Goal: Task Accomplishment & Management: Use online tool/utility

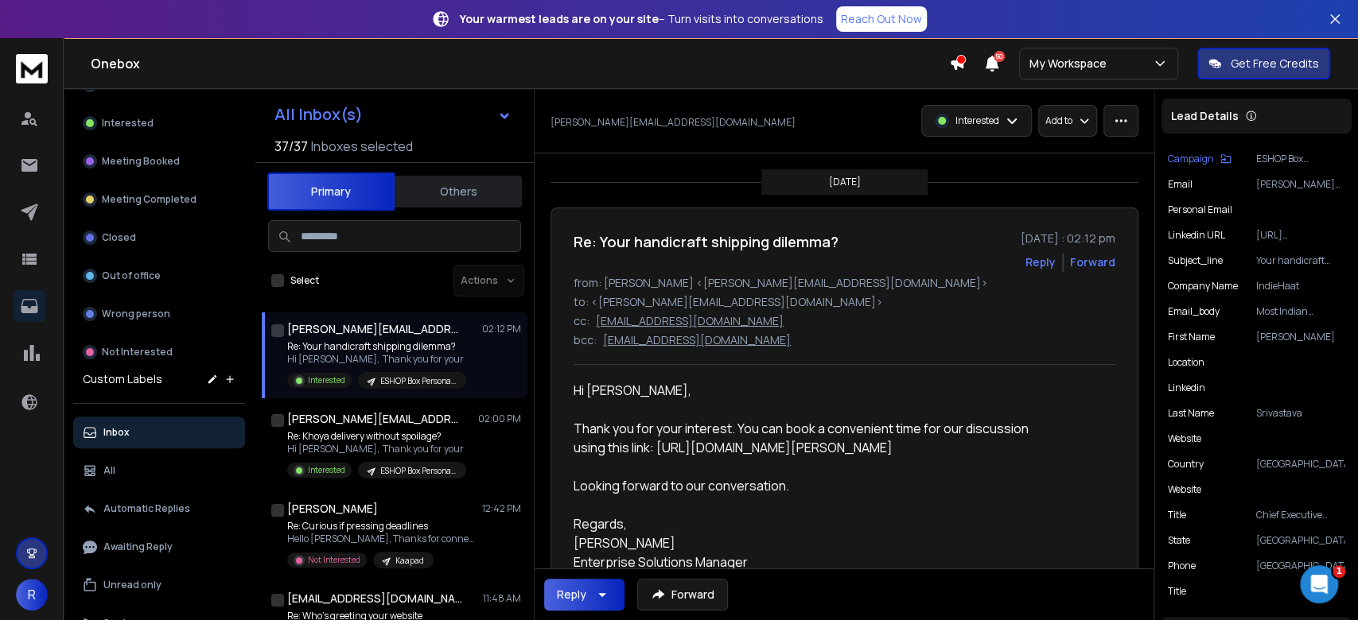
scroll to position [297, 0]
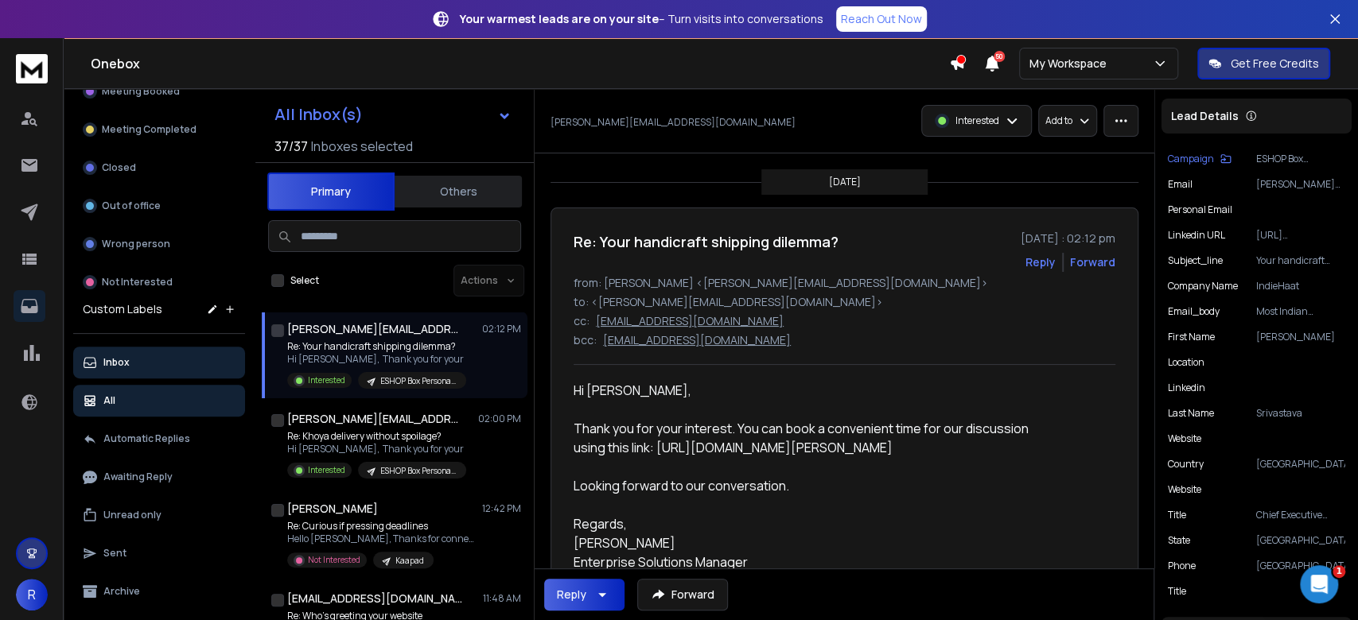
click at [127, 387] on button "All" at bounding box center [159, 401] width 172 height 32
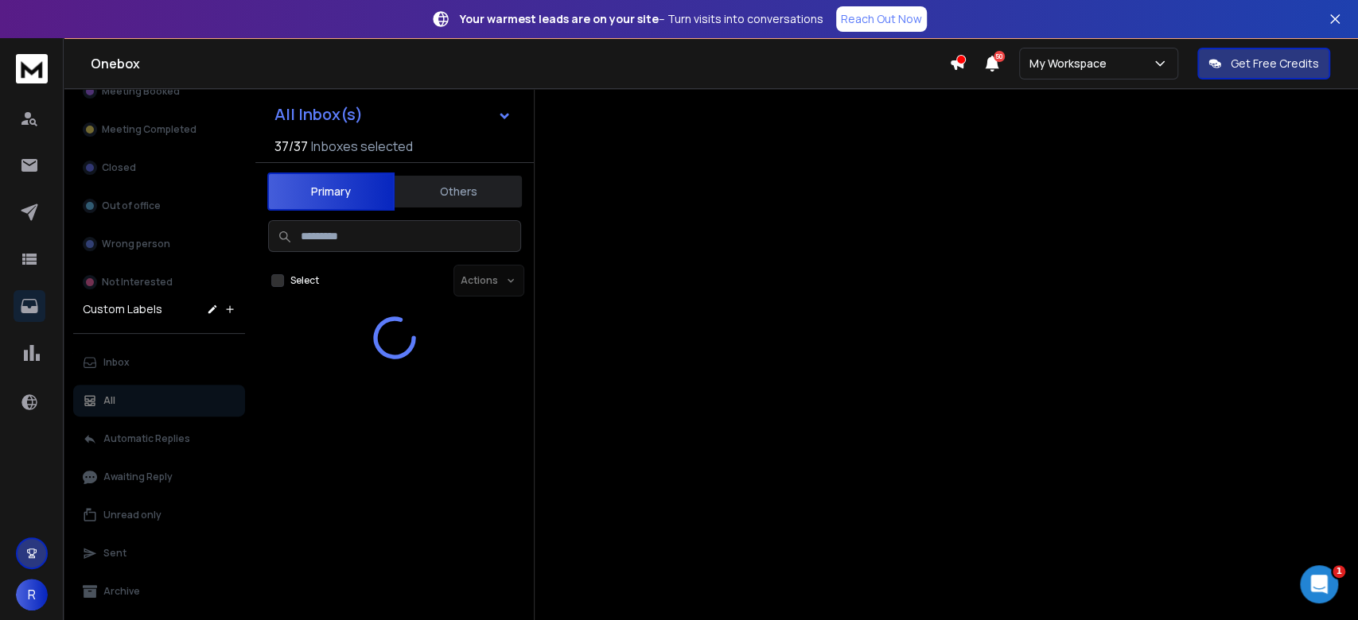
scroll to position [0, 0]
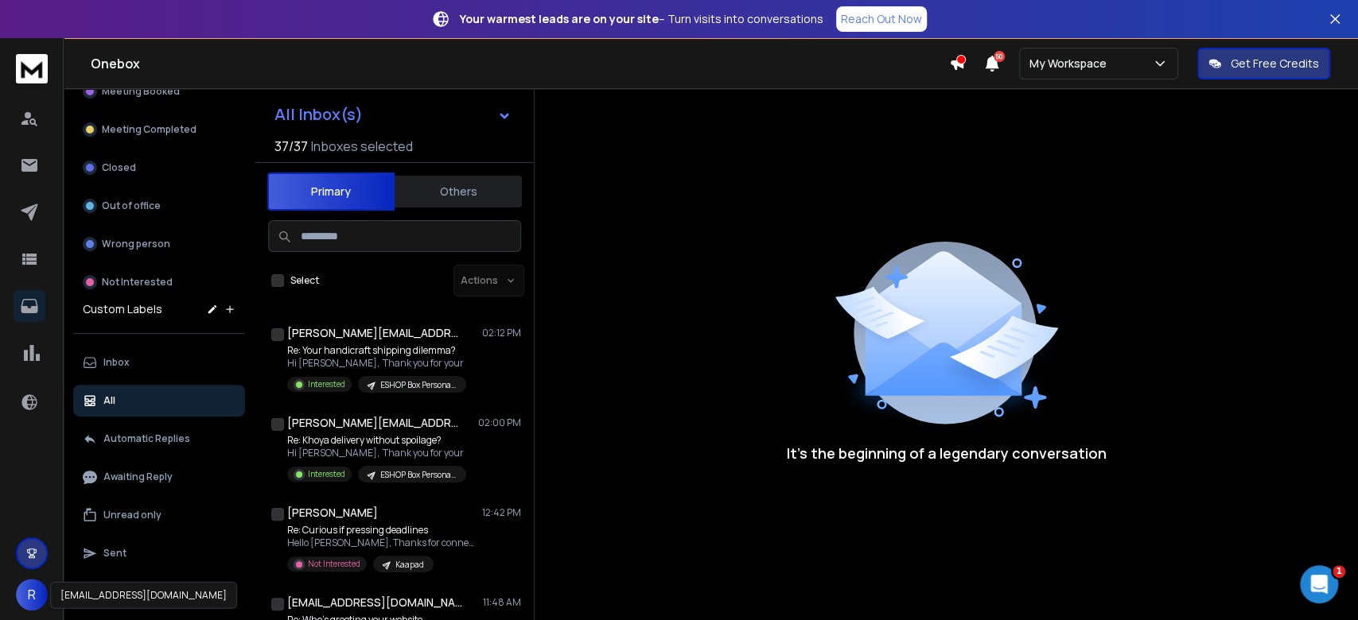
click at [25, 597] on span "R" at bounding box center [32, 595] width 32 height 32
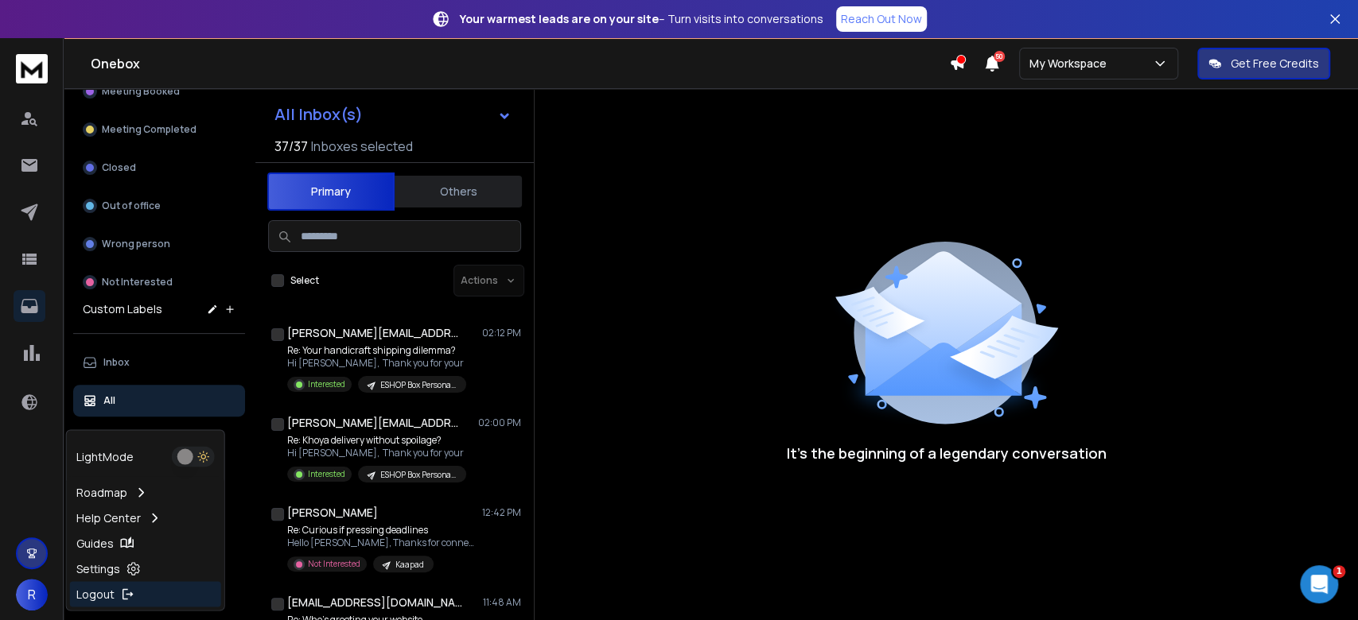
click at [132, 601] on div "Logout" at bounding box center [145, 593] width 151 height 25
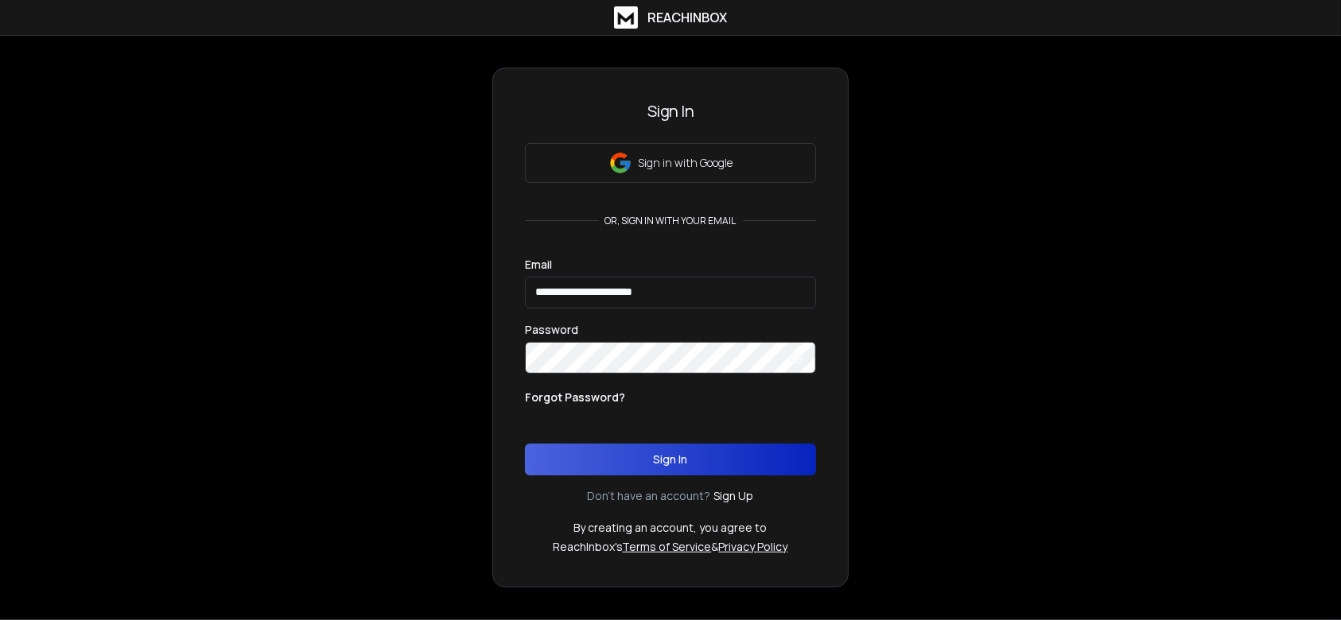
drag, startPoint x: 748, startPoint y: 296, endPoint x: 739, endPoint y: 296, distance: 8.7
click at [748, 296] on input "**********" at bounding box center [670, 293] width 291 height 32
type input "**********"
click at [635, 476] on div "**********" at bounding box center [670, 349] width 291 height 412
click at [644, 464] on button "Sign In" at bounding box center [670, 460] width 291 height 32
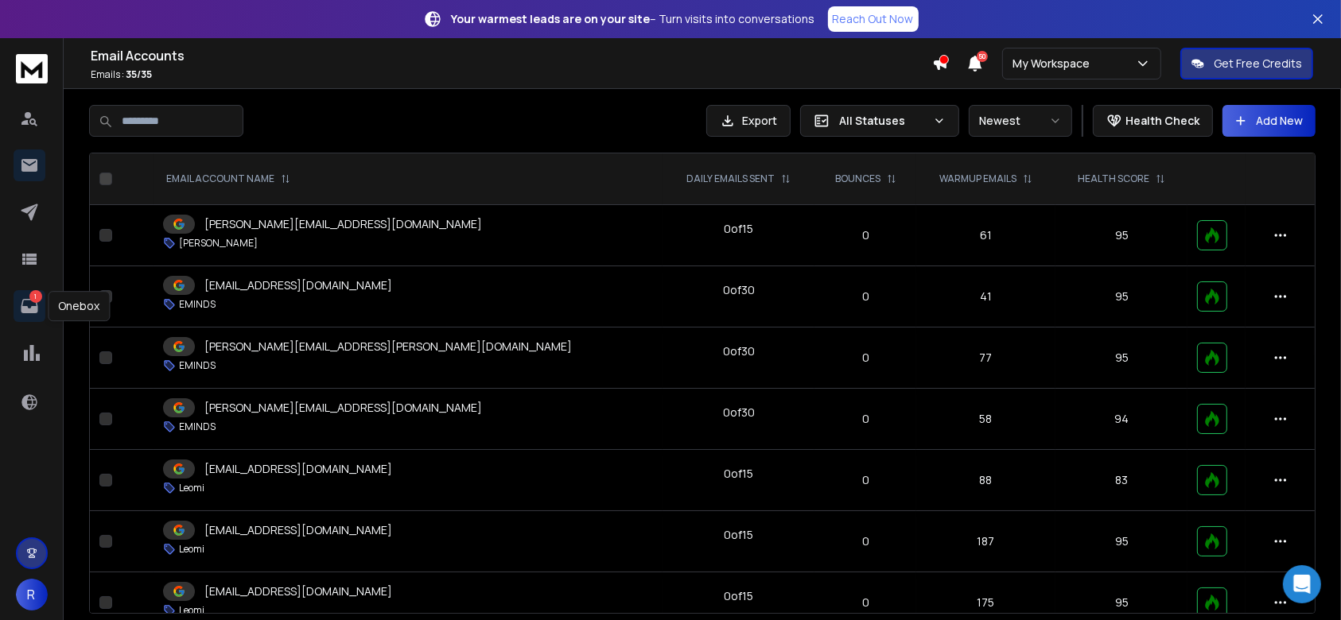
click at [32, 311] on icon at bounding box center [29, 306] width 17 height 14
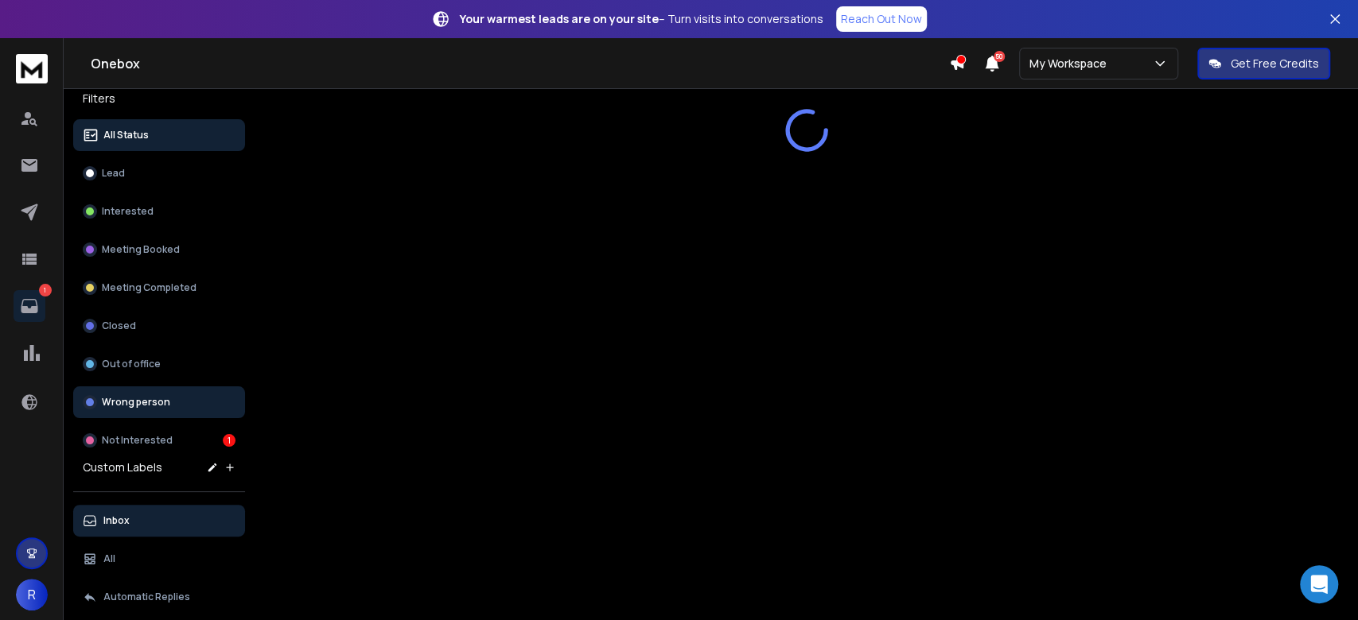
scroll to position [212, 0]
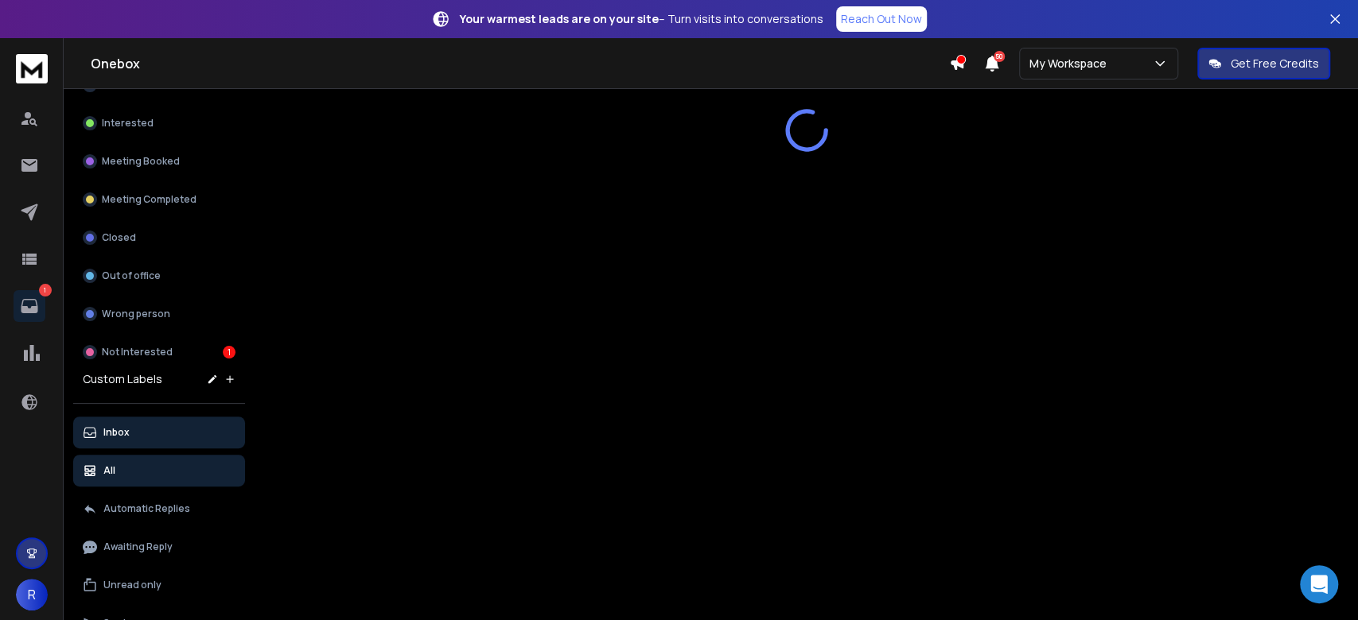
click at [138, 477] on button "All" at bounding box center [159, 471] width 172 height 32
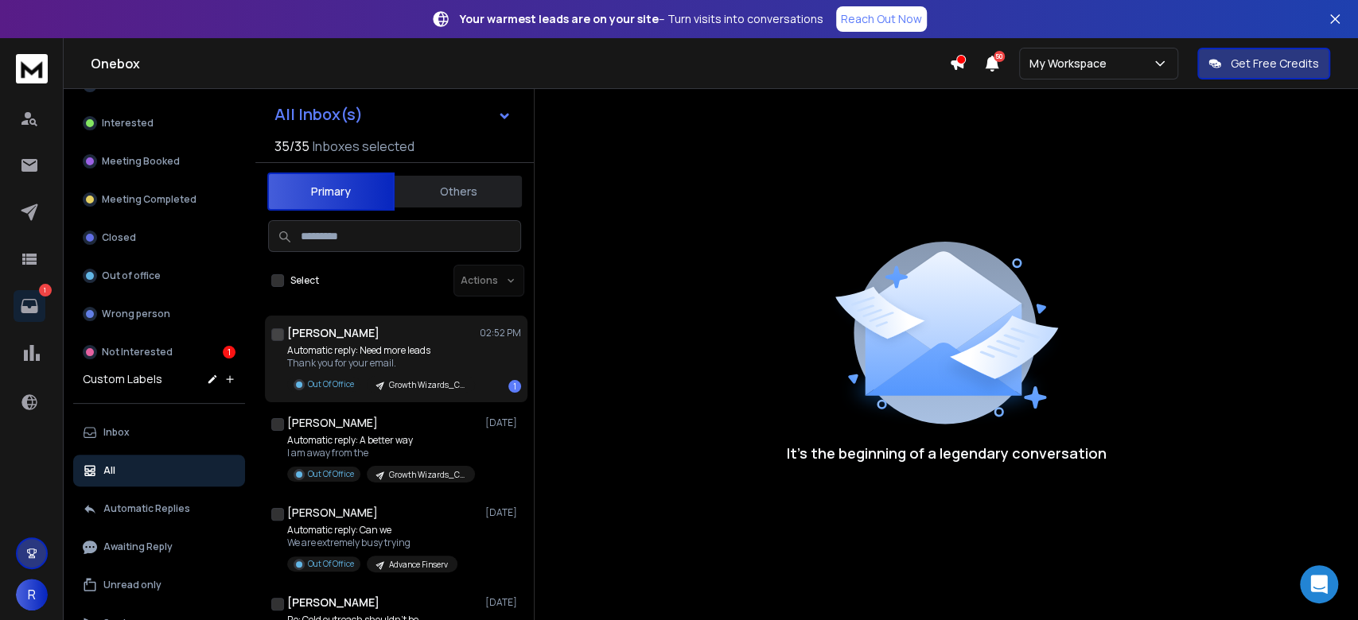
click at [480, 355] on div "Automatic reply: Need more leads Thank you for your email. Out Of Office Growth…" at bounding box center [404, 368] width 234 height 49
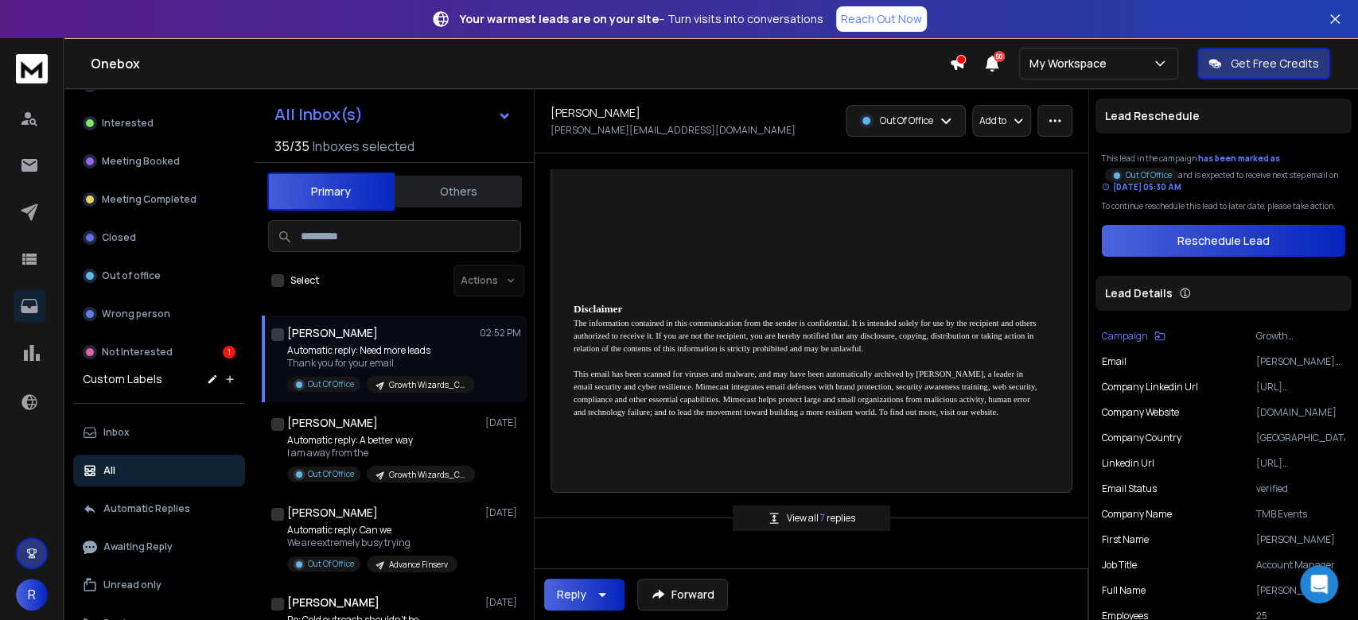
scroll to position [807, 0]
click at [806, 506] on div "View all 7 replies" at bounding box center [810, 518] width 157 height 25
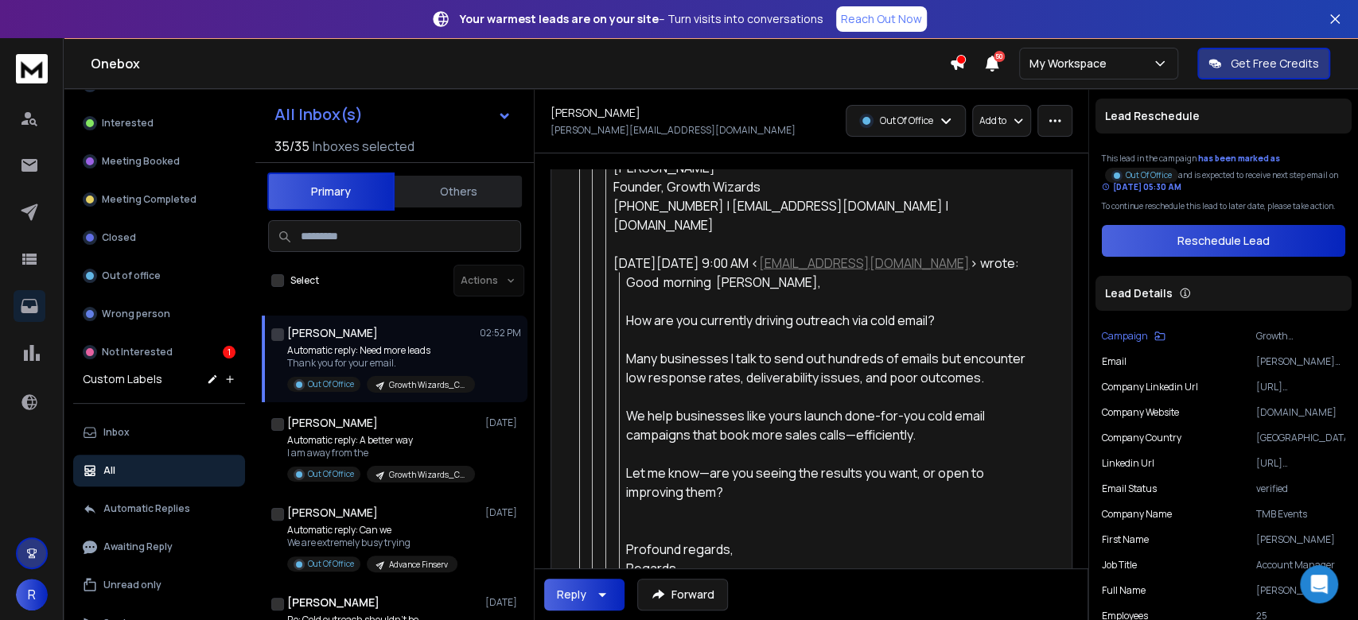
scroll to position [2609, 0]
